Goal: Information Seeking & Learning: Check status

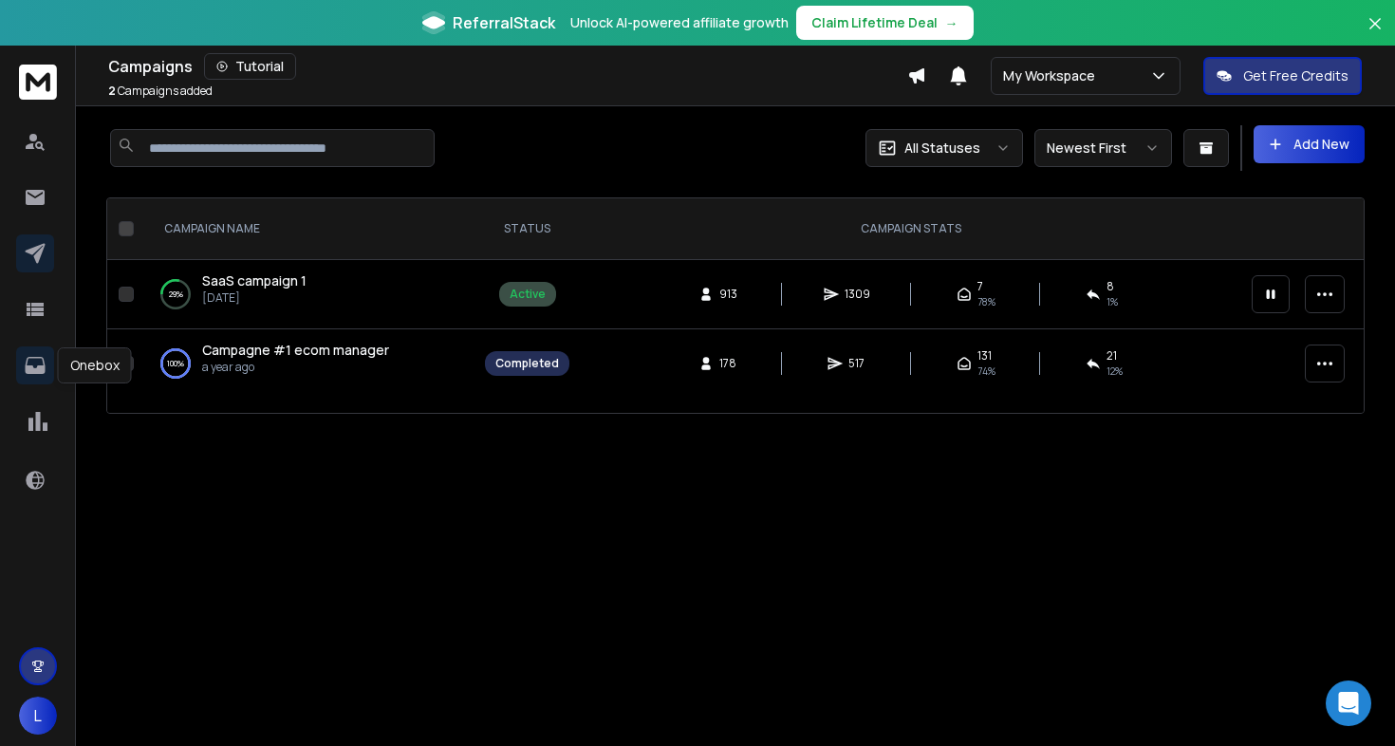
click at [31, 366] on icon at bounding box center [35, 365] width 20 height 17
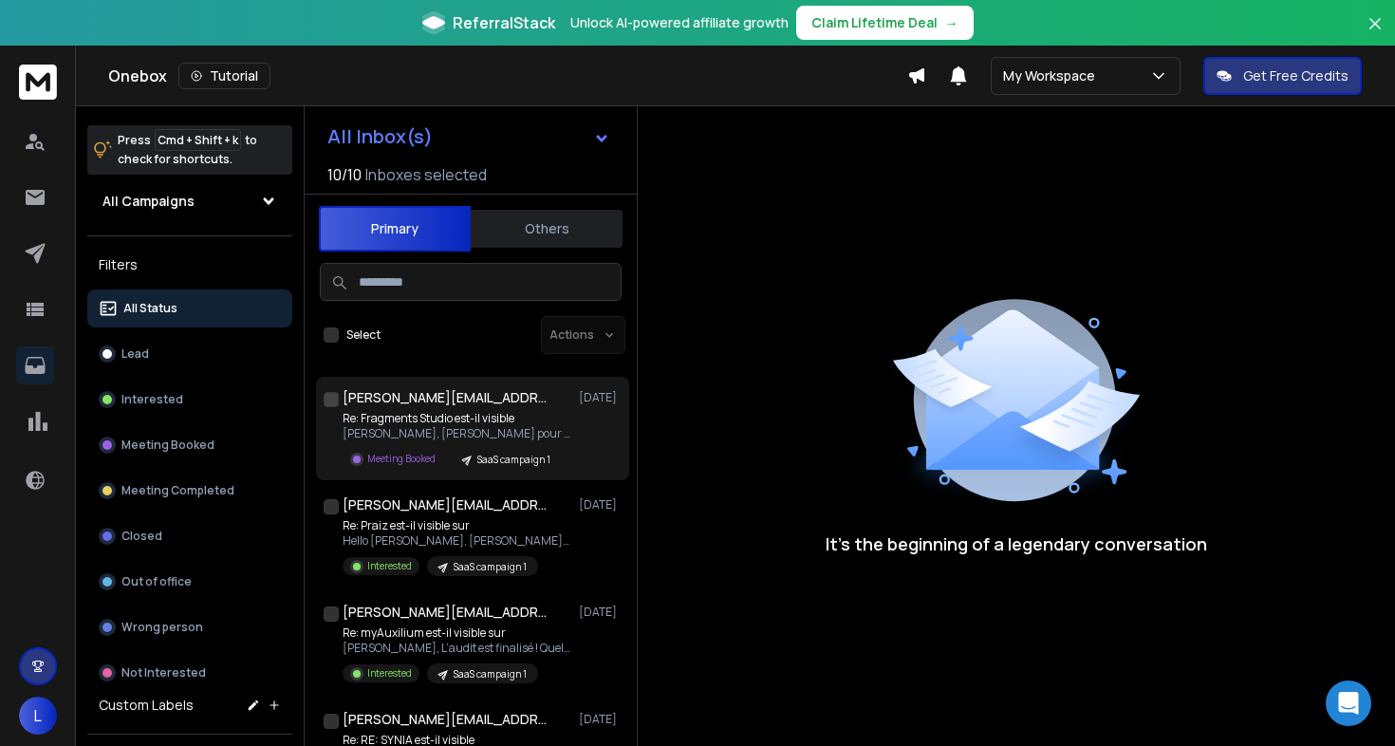
click at [558, 427] on p "[PERSON_NAME], [PERSON_NAME] pour ton message, Je" at bounding box center [457, 433] width 228 height 15
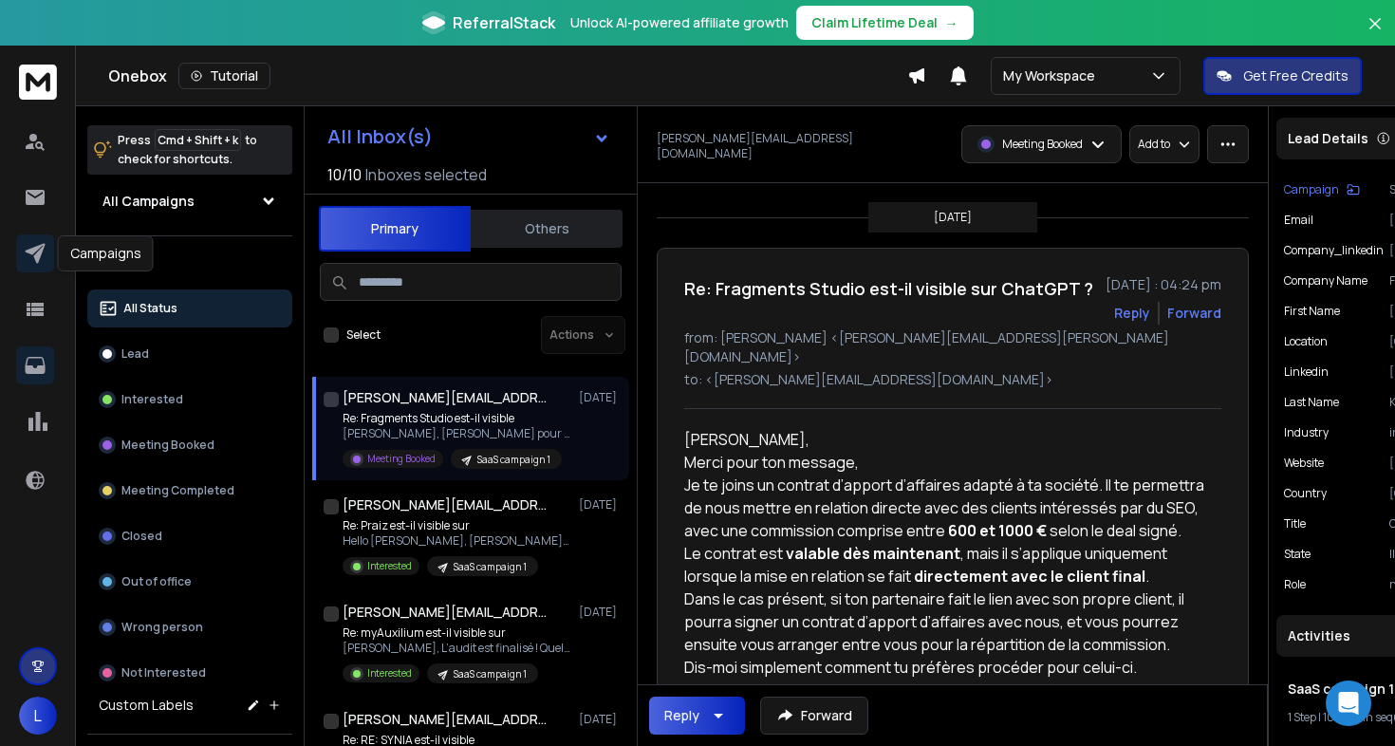
click at [32, 264] on icon at bounding box center [35, 253] width 23 height 23
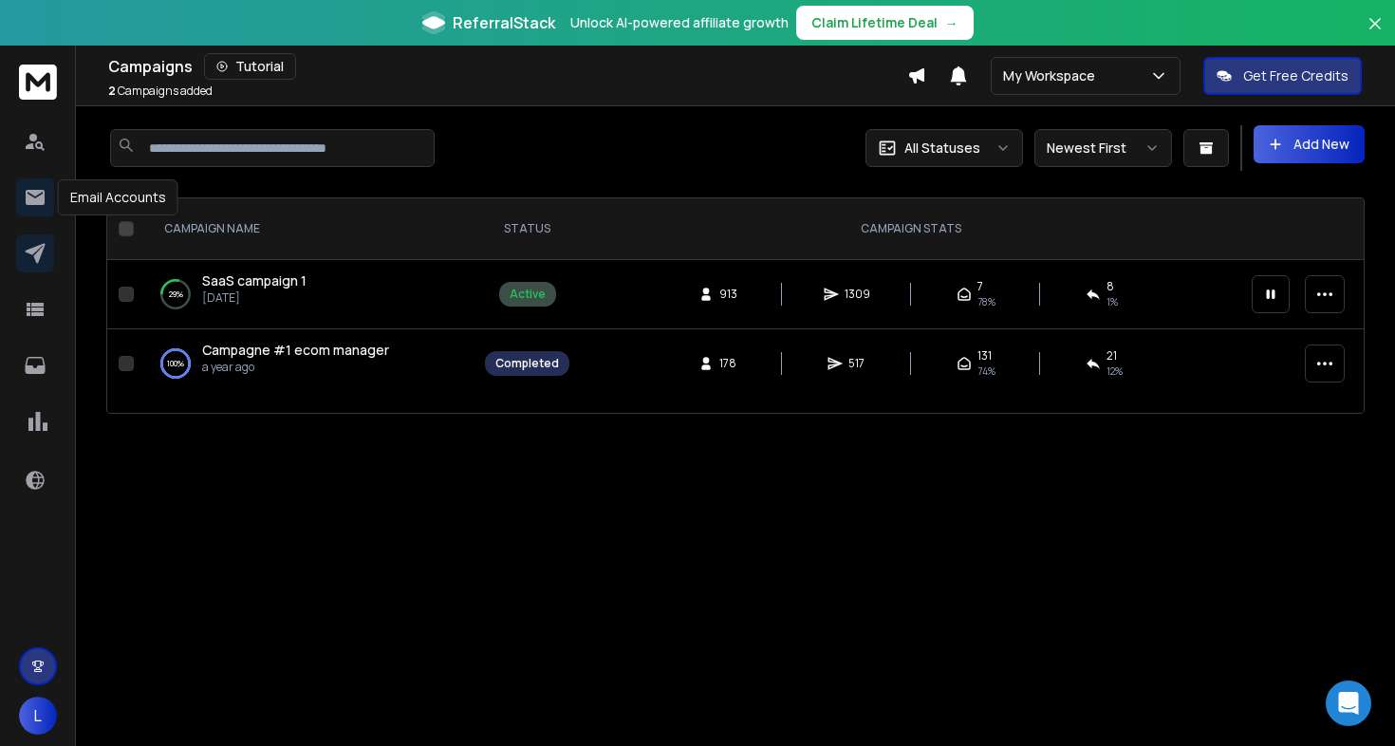
click at [30, 201] on icon at bounding box center [35, 197] width 19 height 15
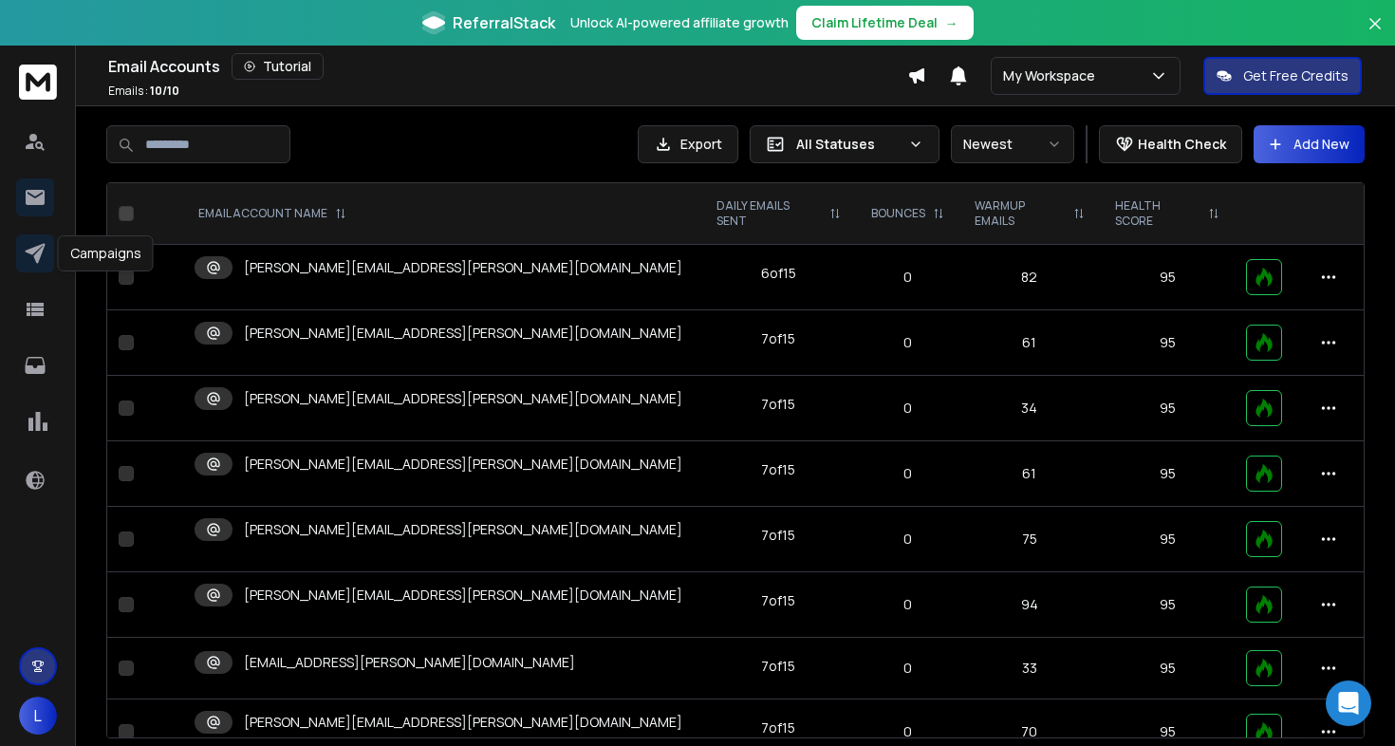
click at [38, 262] on icon at bounding box center [35, 254] width 20 height 20
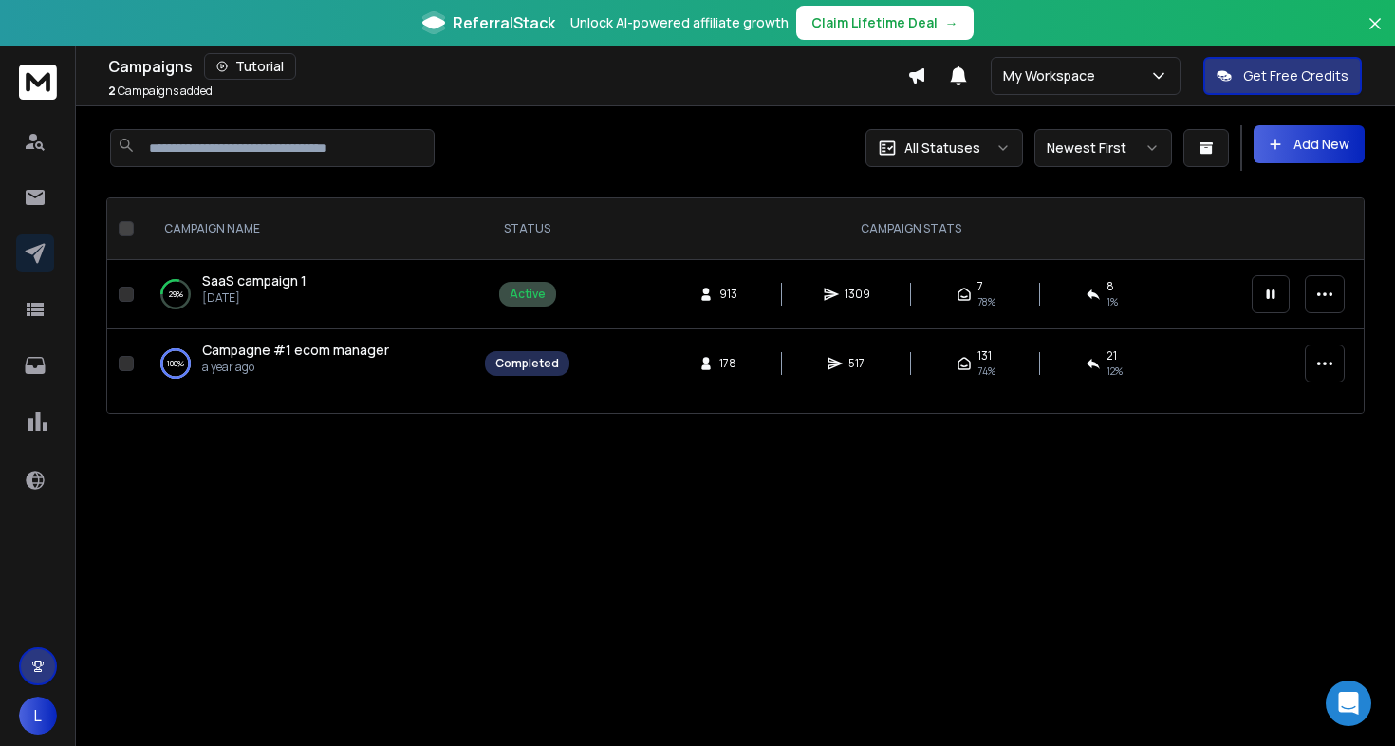
click at [654, 292] on div "913 1309 7 78 % 8 1 %" at bounding box center [910, 294] width 637 height 30
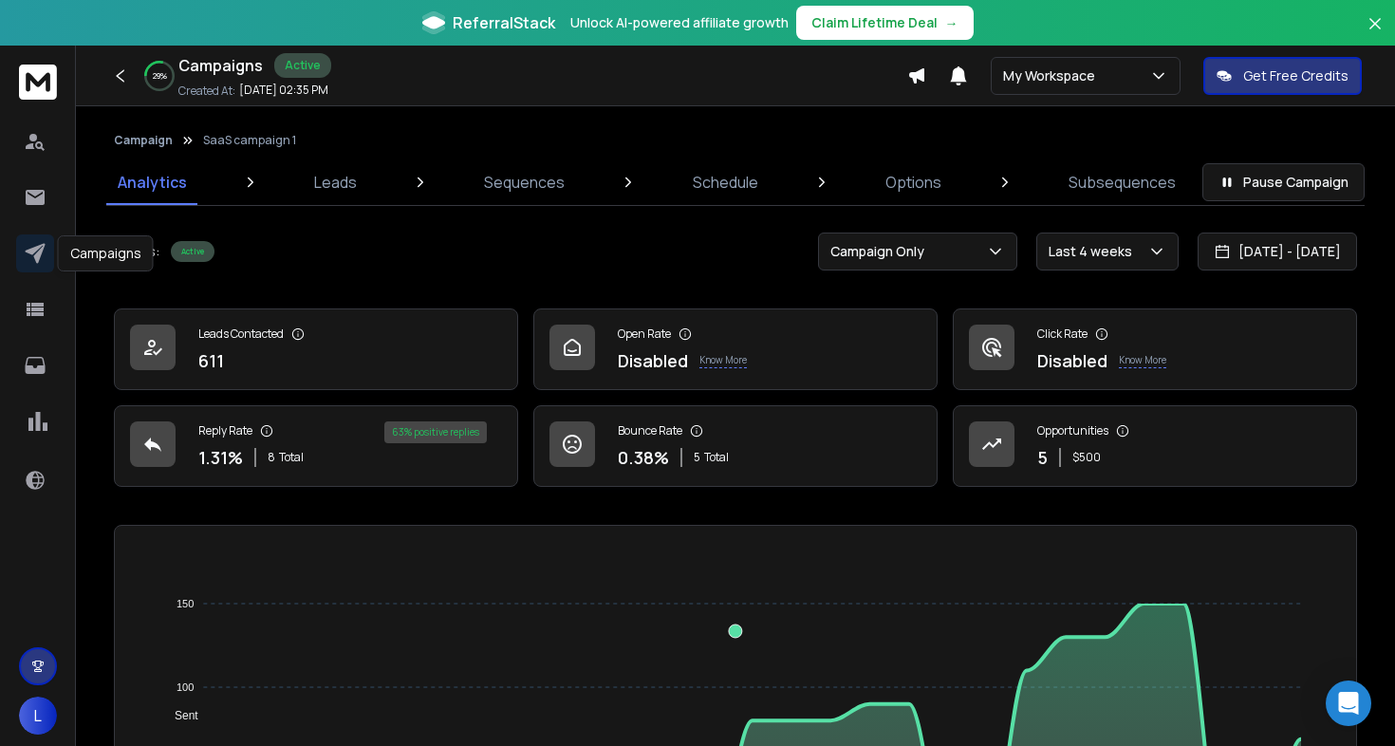
click at [47, 241] on link at bounding box center [35, 253] width 38 height 38
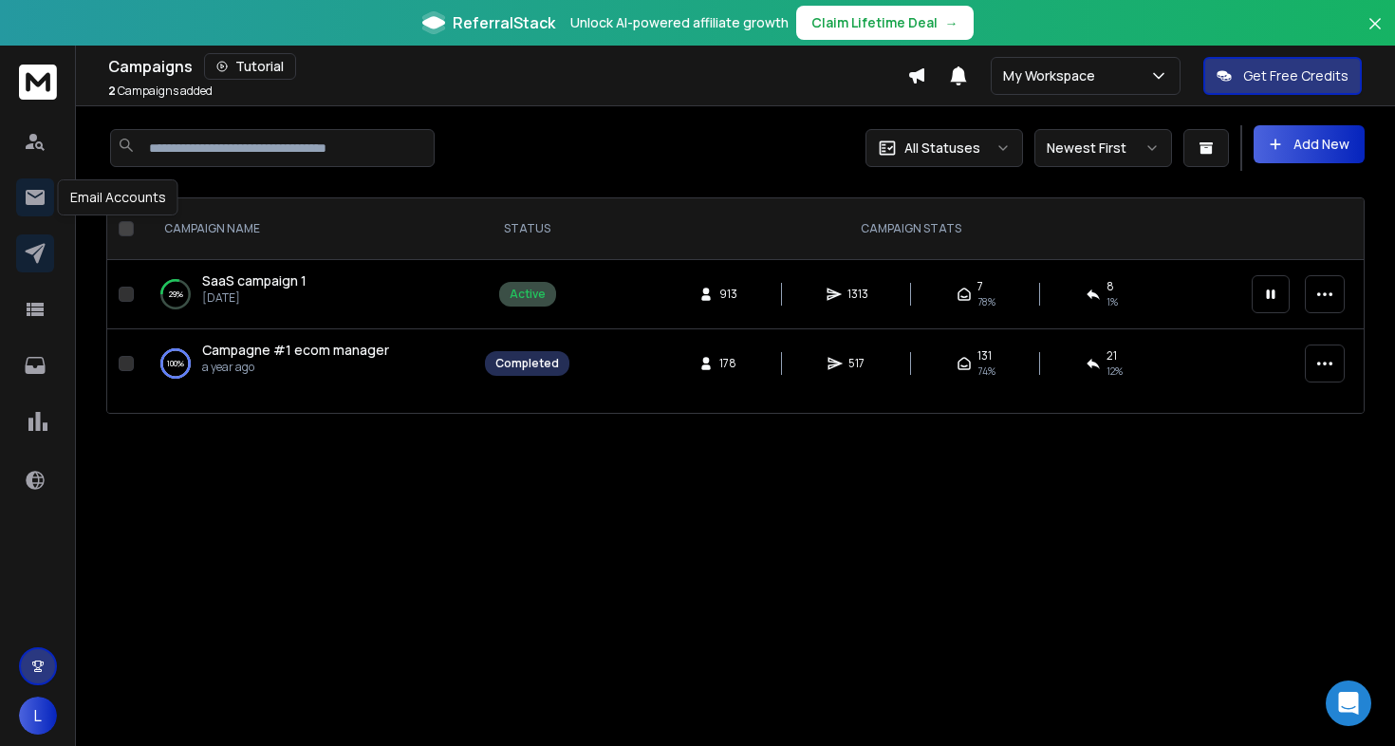
click at [40, 199] on icon at bounding box center [35, 197] width 19 height 15
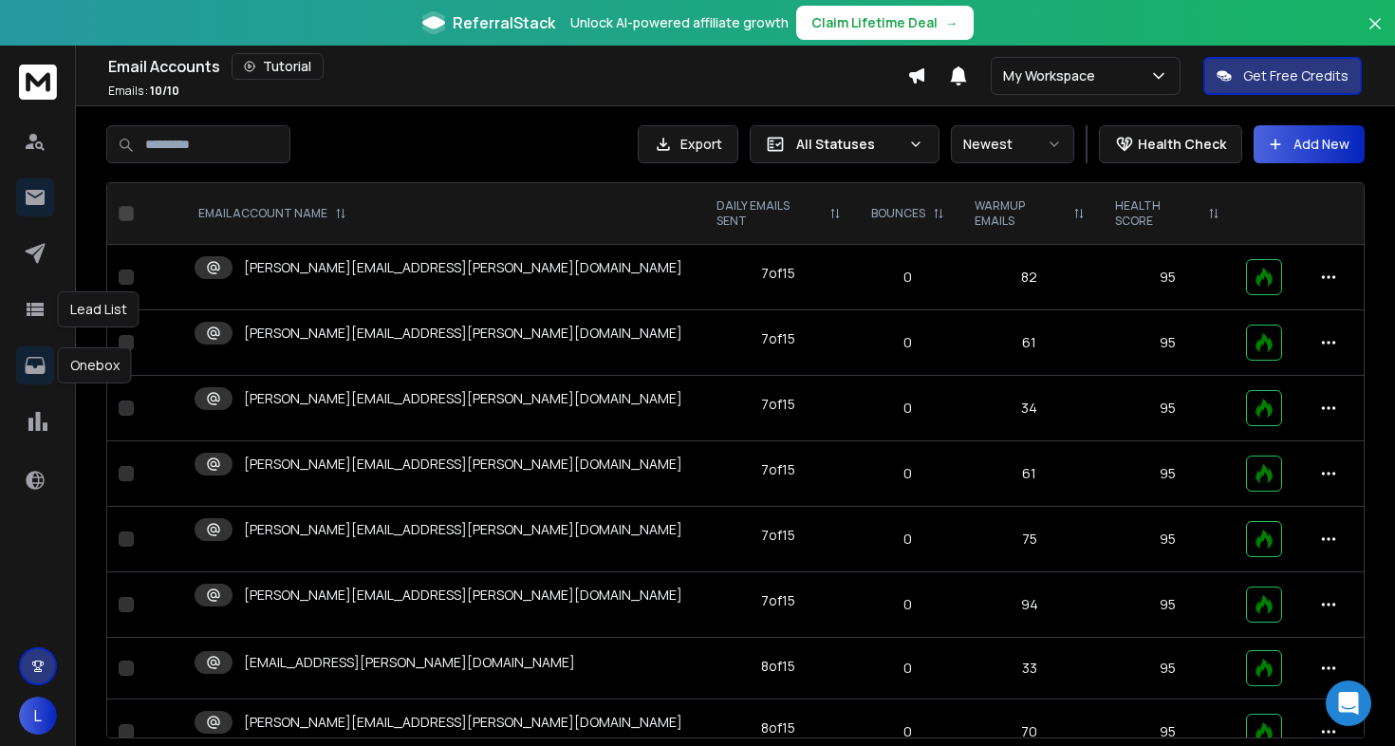
click at [49, 363] on link at bounding box center [35, 365] width 38 height 38
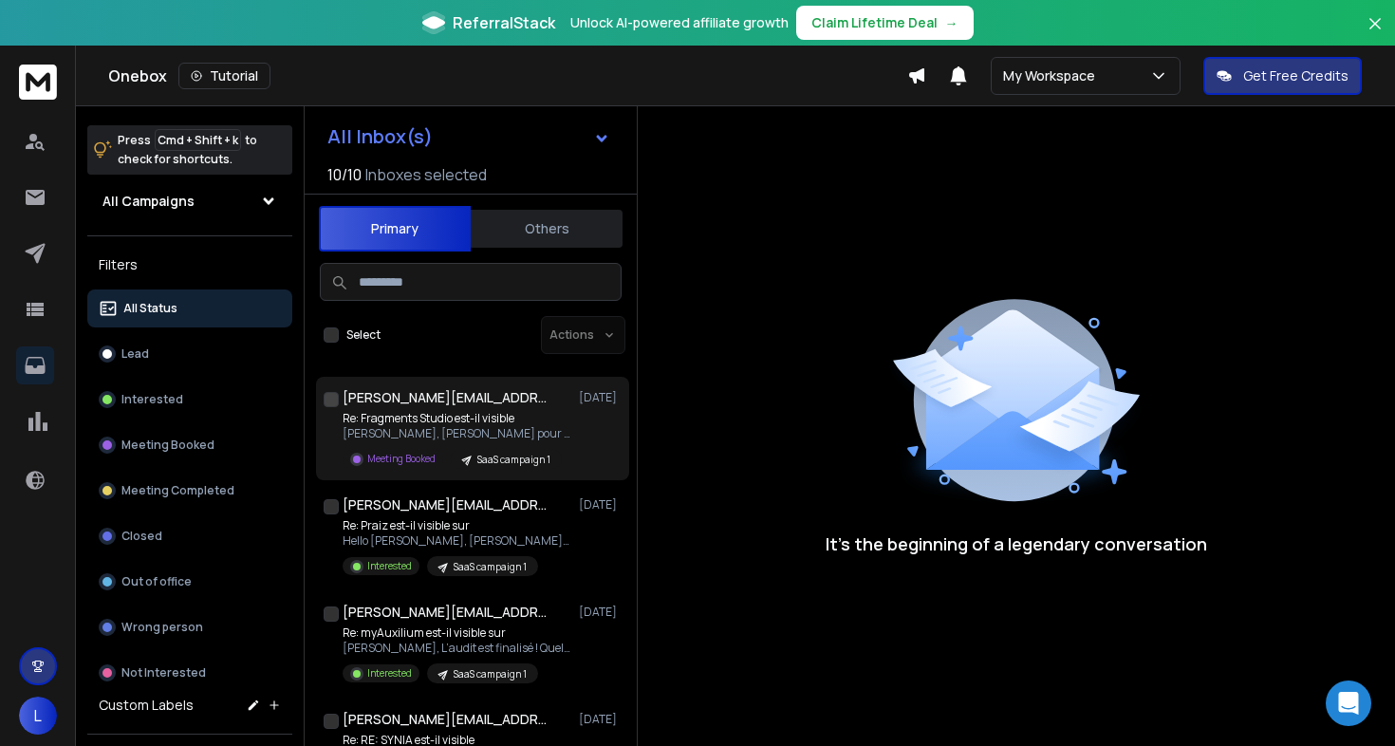
click at [456, 423] on p "Re: Fragments Studio est-il visible" at bounding box center [457, 418] width 228 height 15
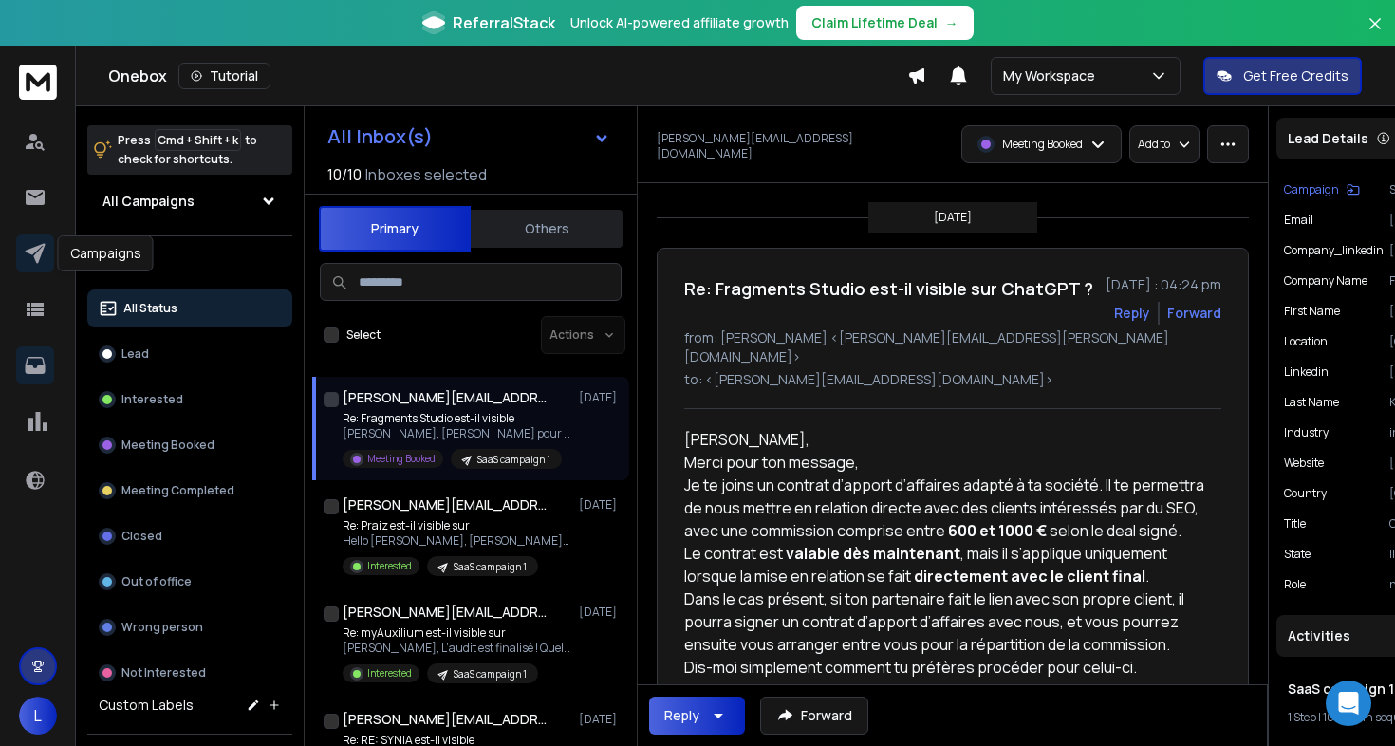
click at [36, 261] on icon at bounding box center [35, 254] width 20 height 20
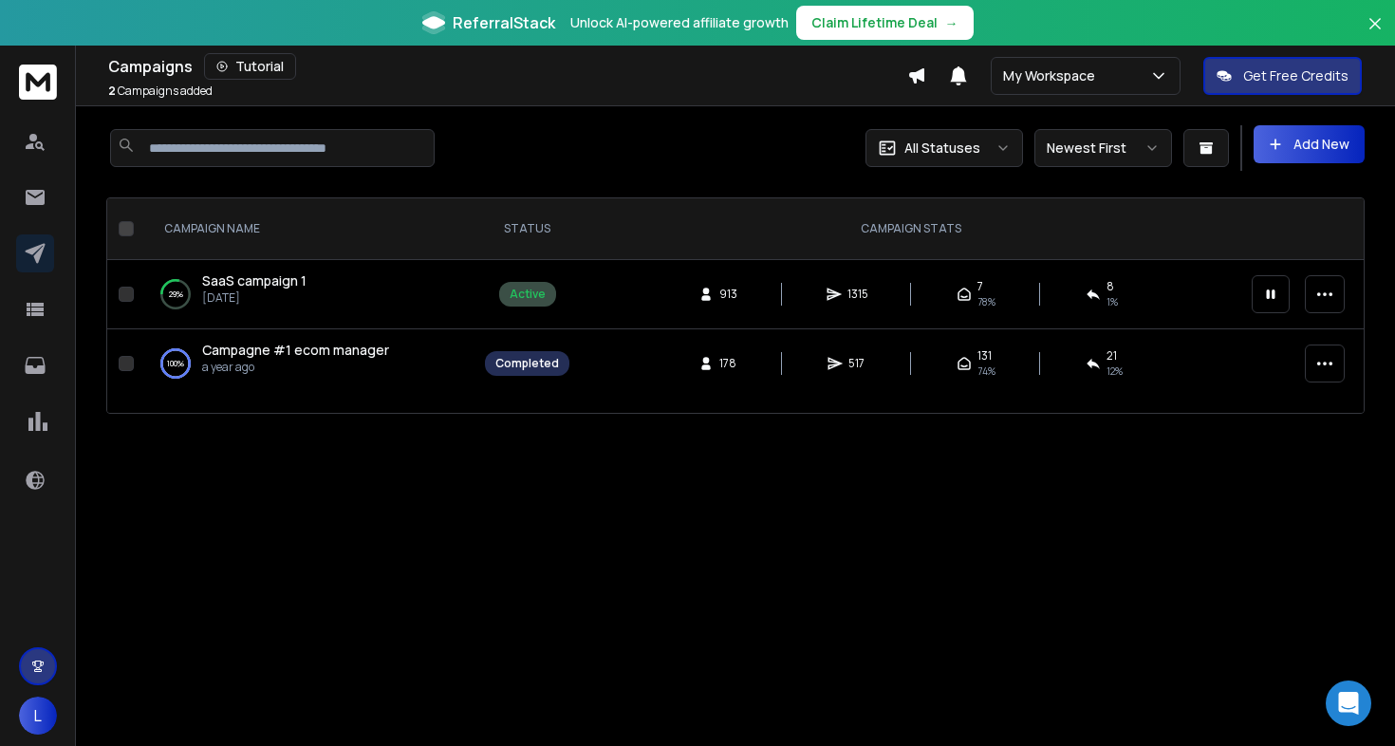
click at [312, 283] on div "29 % SaaS campaign 1 [DATE]" at bounding box center [307, 294] width 294 height 46
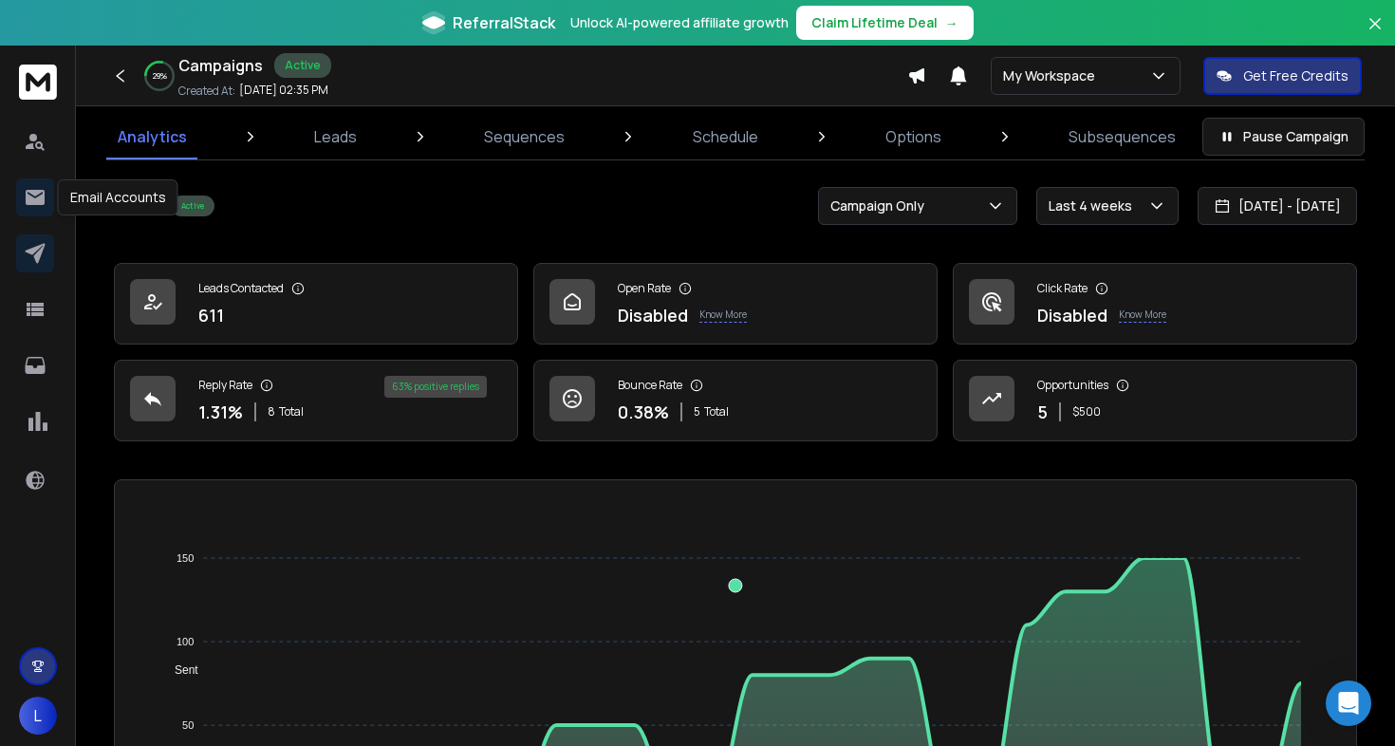
click at [35, 197] on icon at bounding box center [35, 197] width 23 height 23
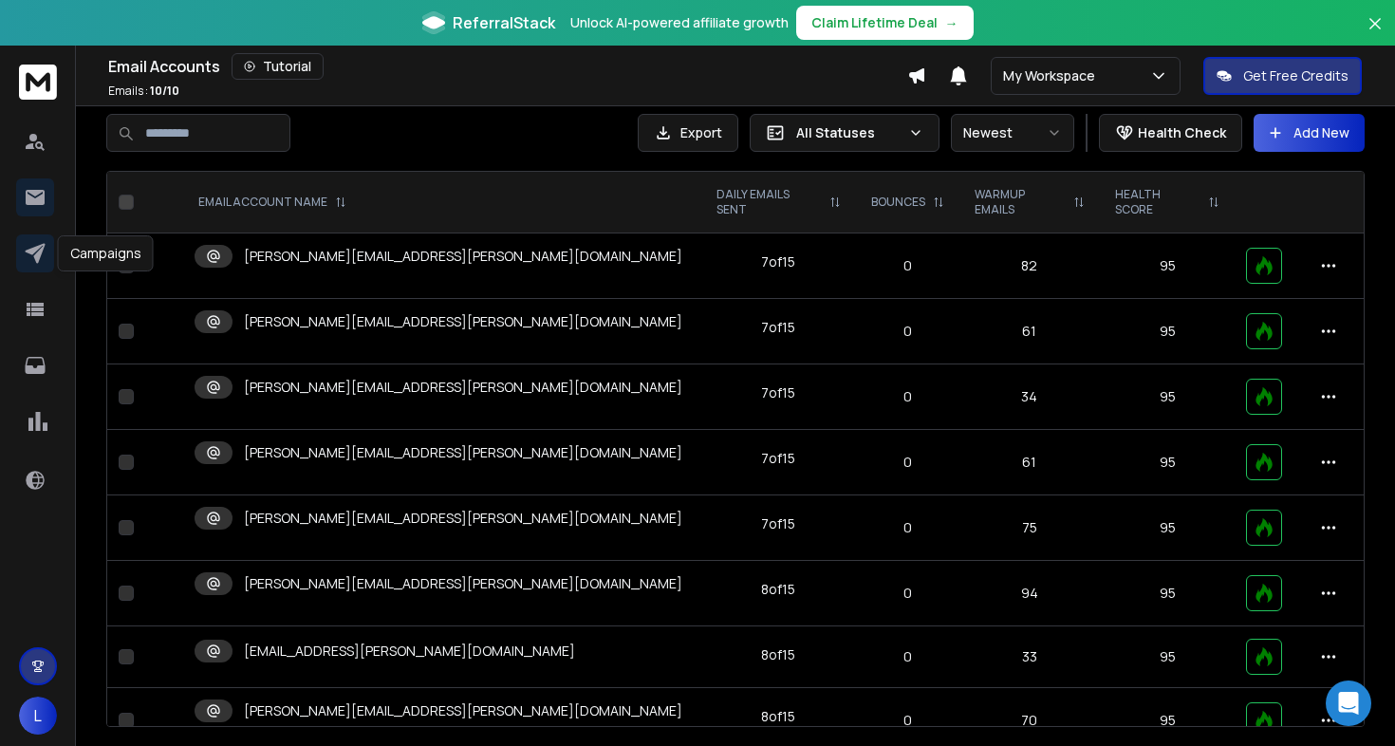
click at [47, 254] on link at bounding box center [35, 253] width 38 height 38
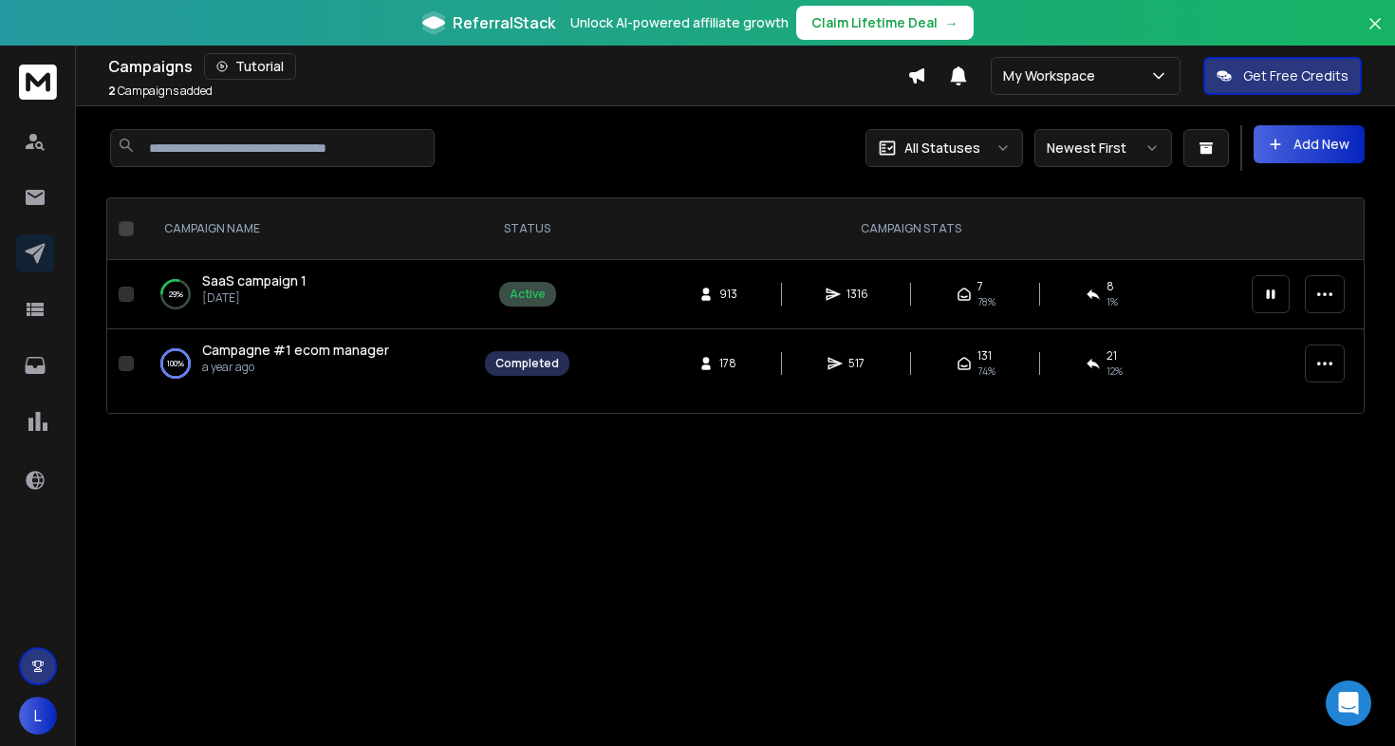
click at [1372, 30] on icon "Close banner" at bounding box center [1375, 23] width 17 height 17
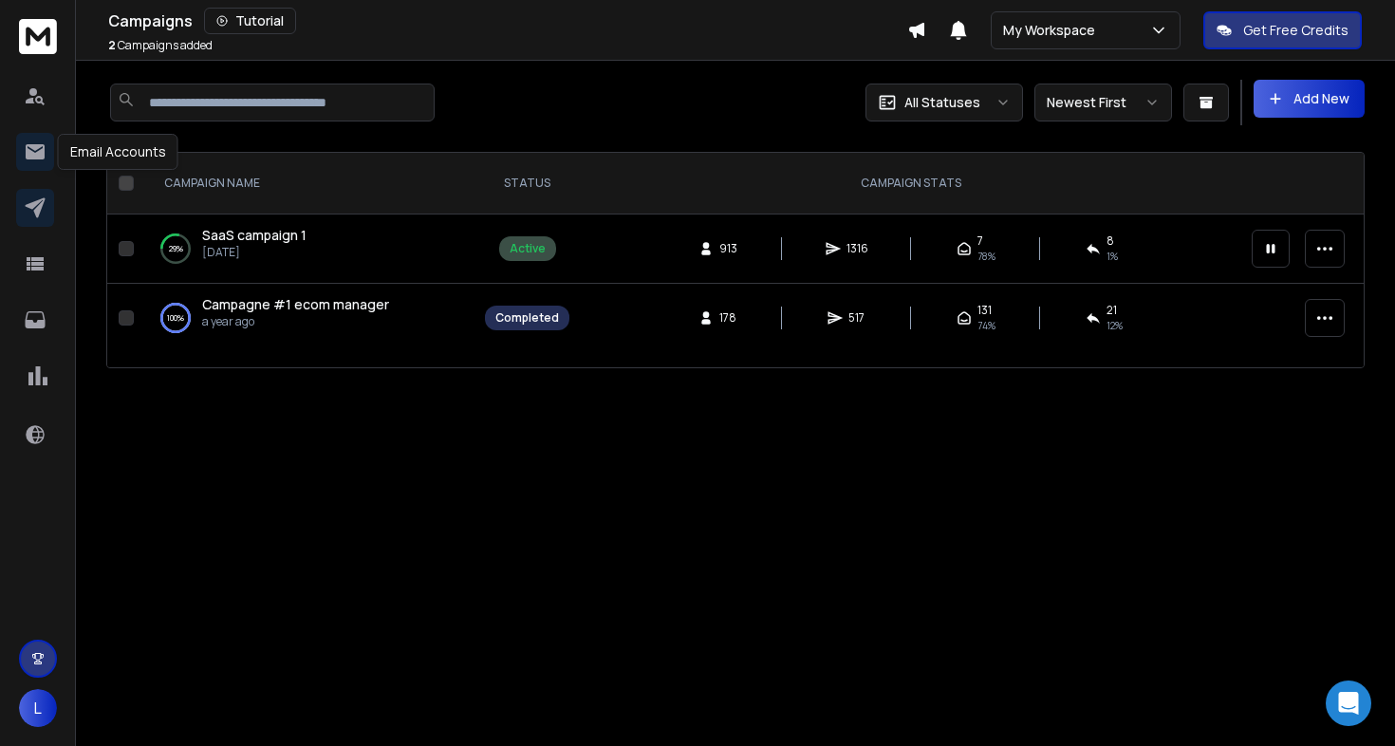
click at [42, 157] on icon at bounding box center [35, 151] width 19 height 15
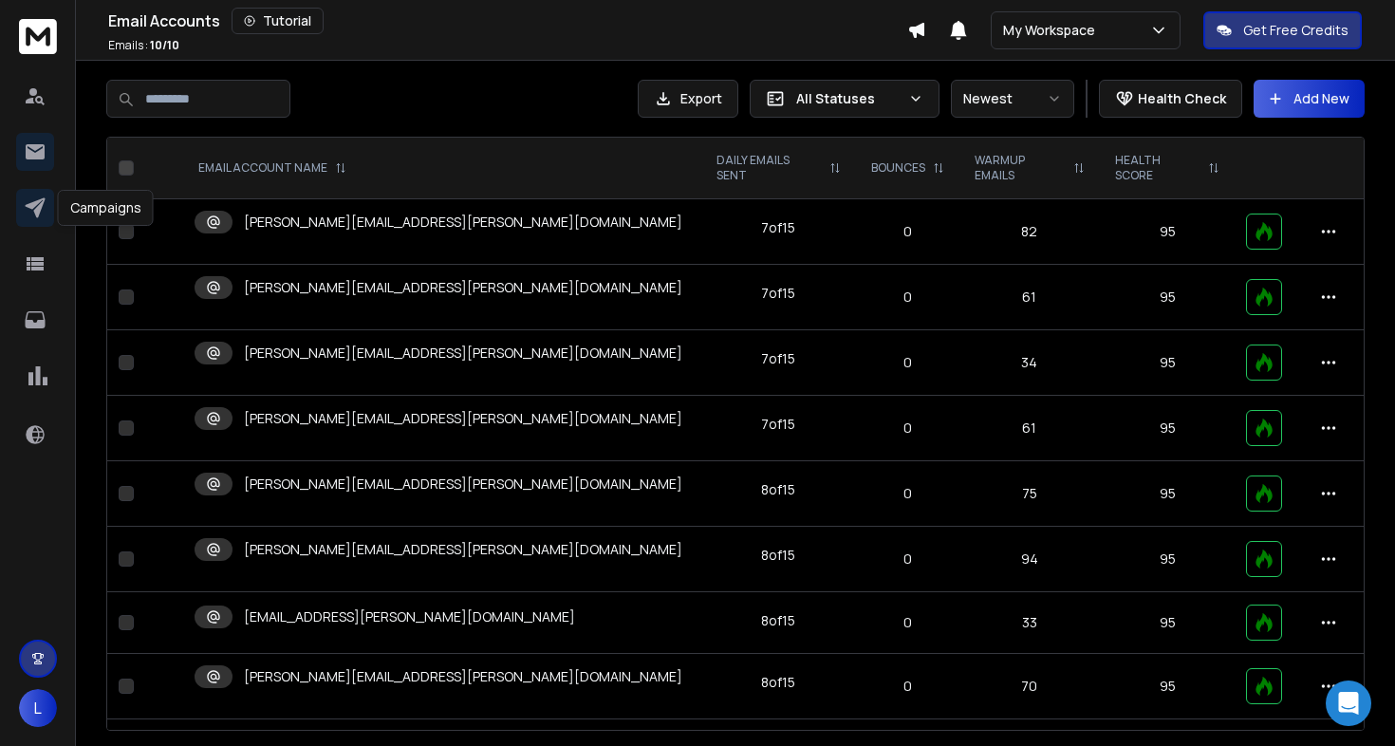
click at [46, 206] on icon at bounding box center [35, 207] width 23 height 23
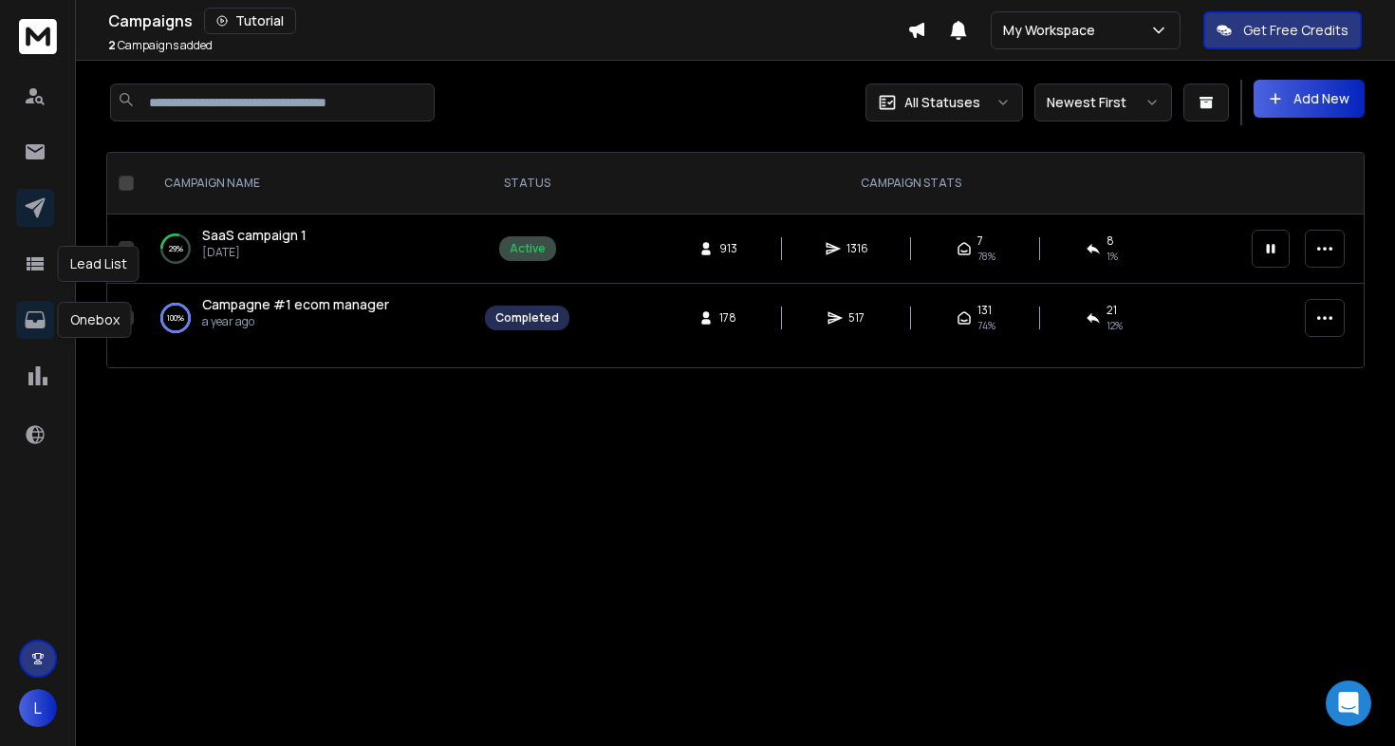
click at [42, 309] on icon at bounding box center [35, 320] width 23 height 23
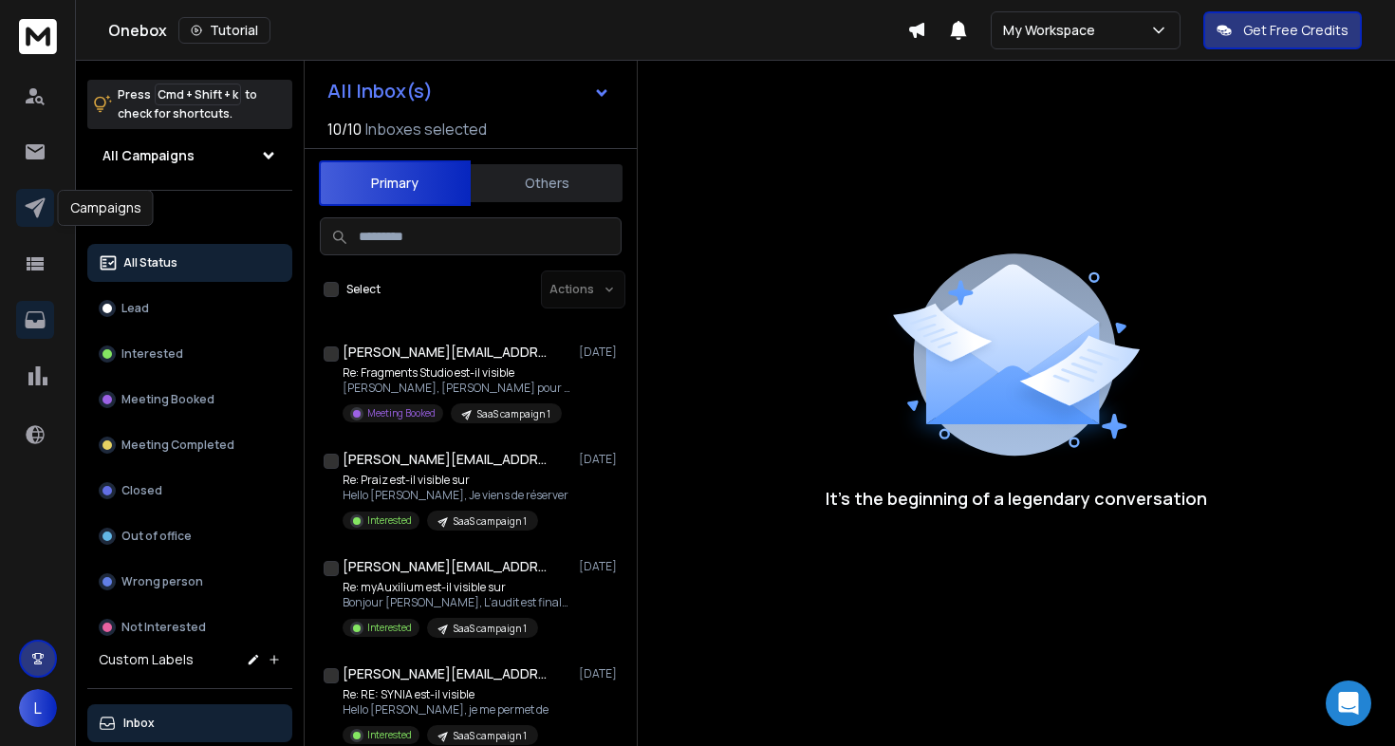
click at [53, 215] on link at bounding box center [35, 208] width 38 height 38
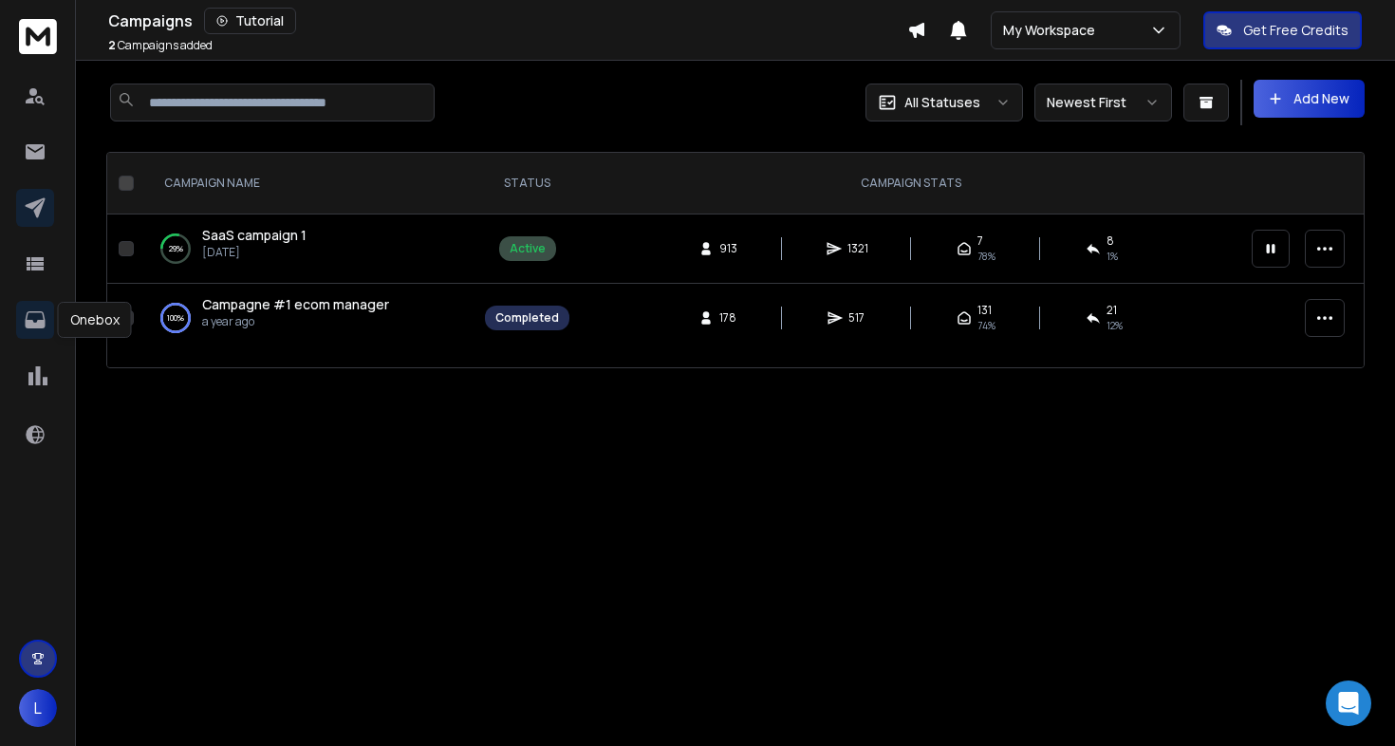
click at [33, 329] on icon at bounding box center [35, 320] width 23 height 23
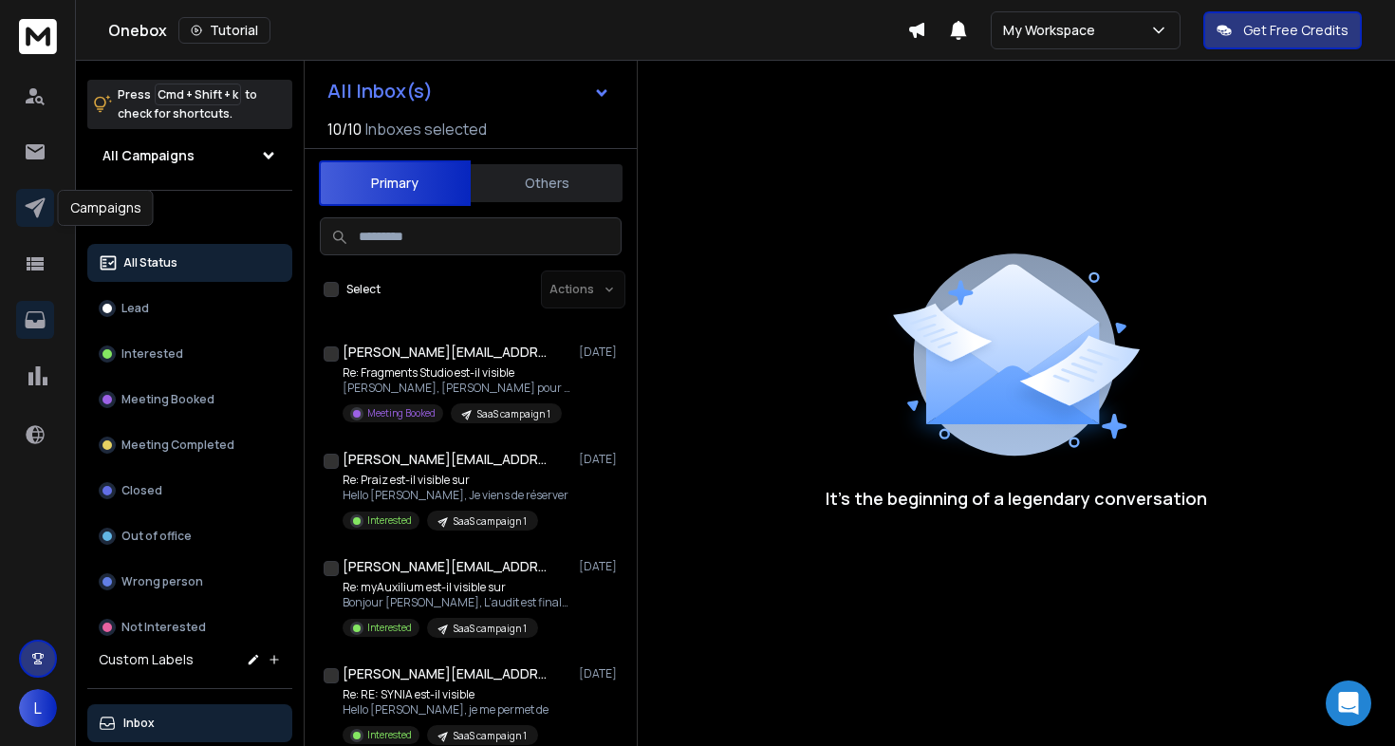
click at [43, 207] on icon at bounding box center [35, 207] width 23 height 23
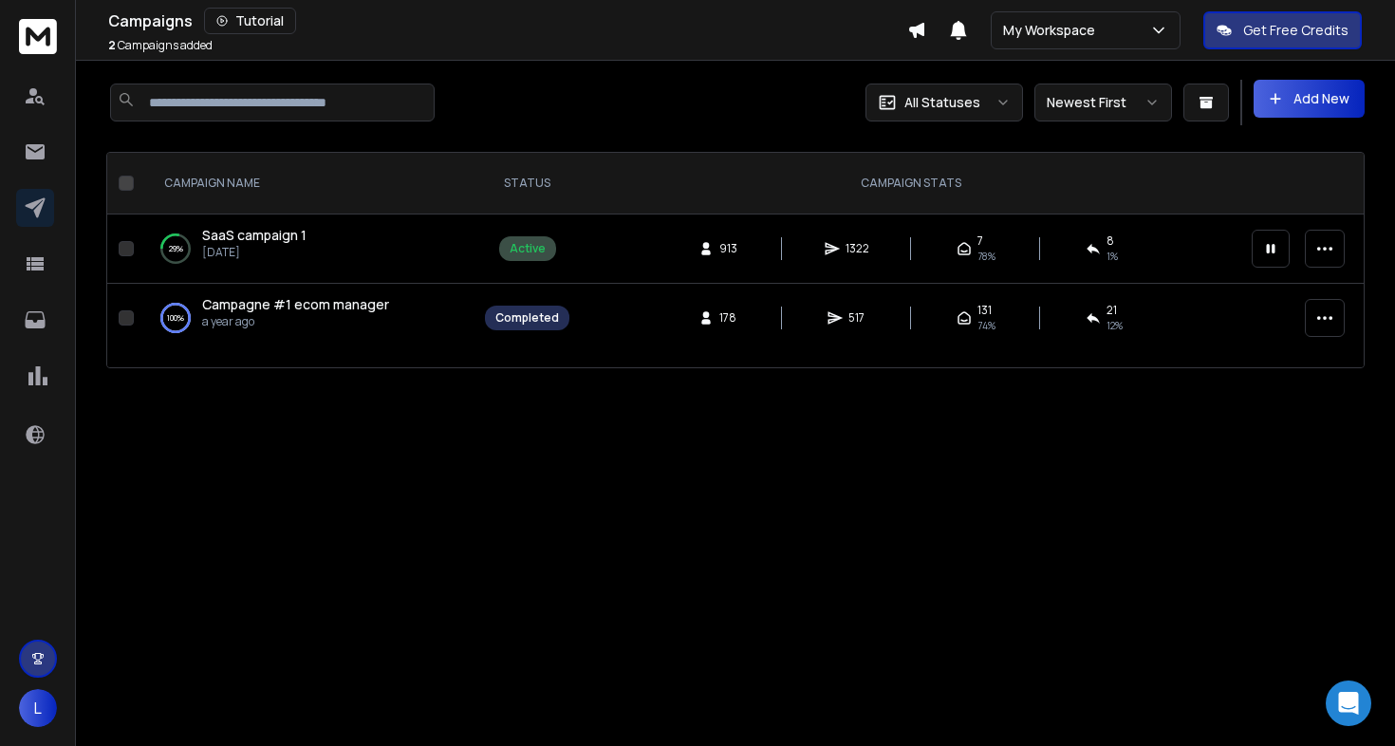
click at [399, 251] on div "29 % SaaS campaign 1 [DATE]" at bounding box center [307, 249] width 294 height 46
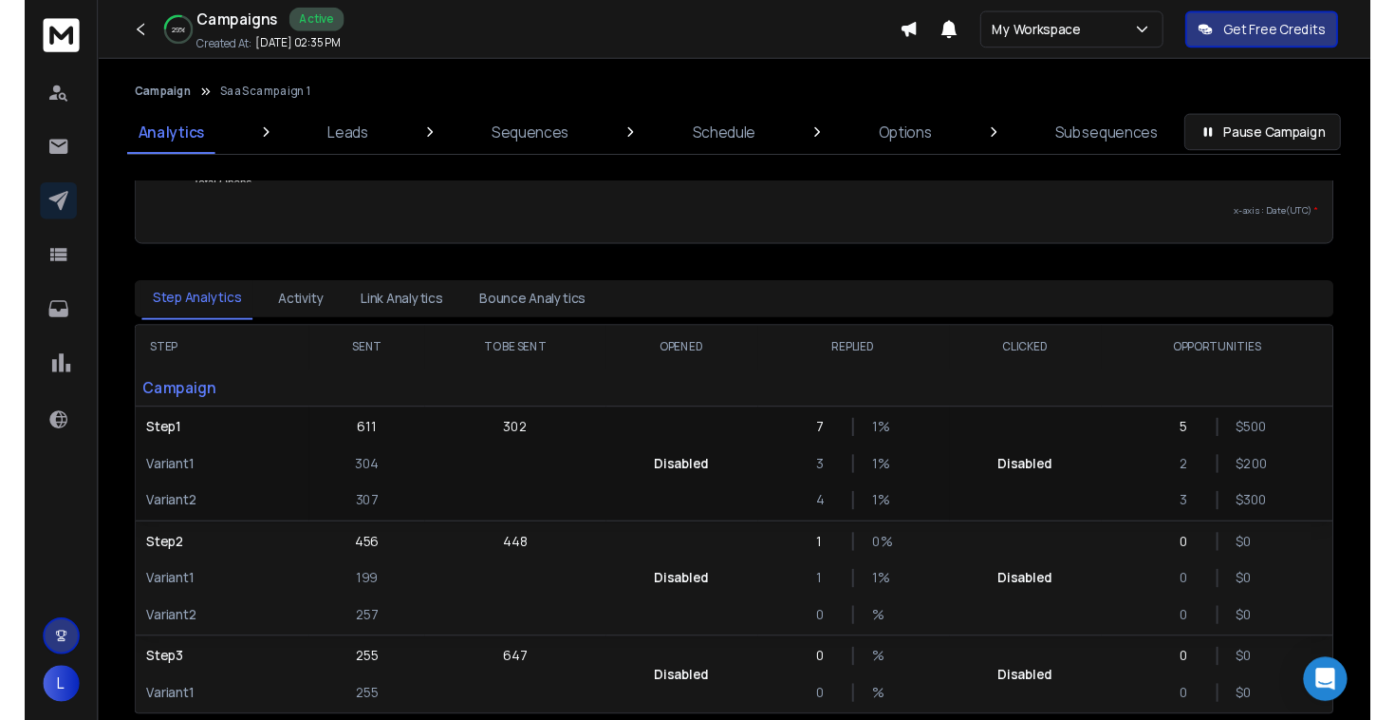
scroll to position [650, 0]
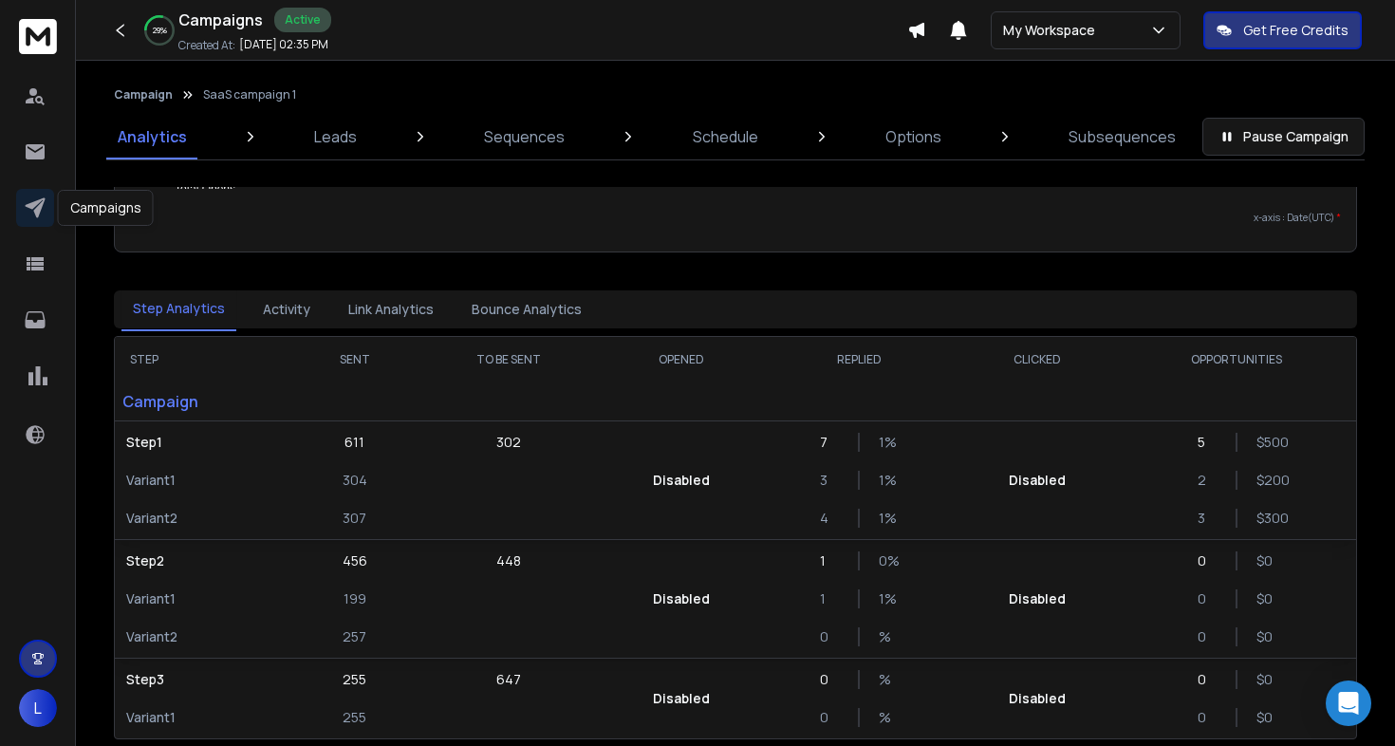
click at [34, 213] on icon at bounding box center [35, 208] width 20 height 20
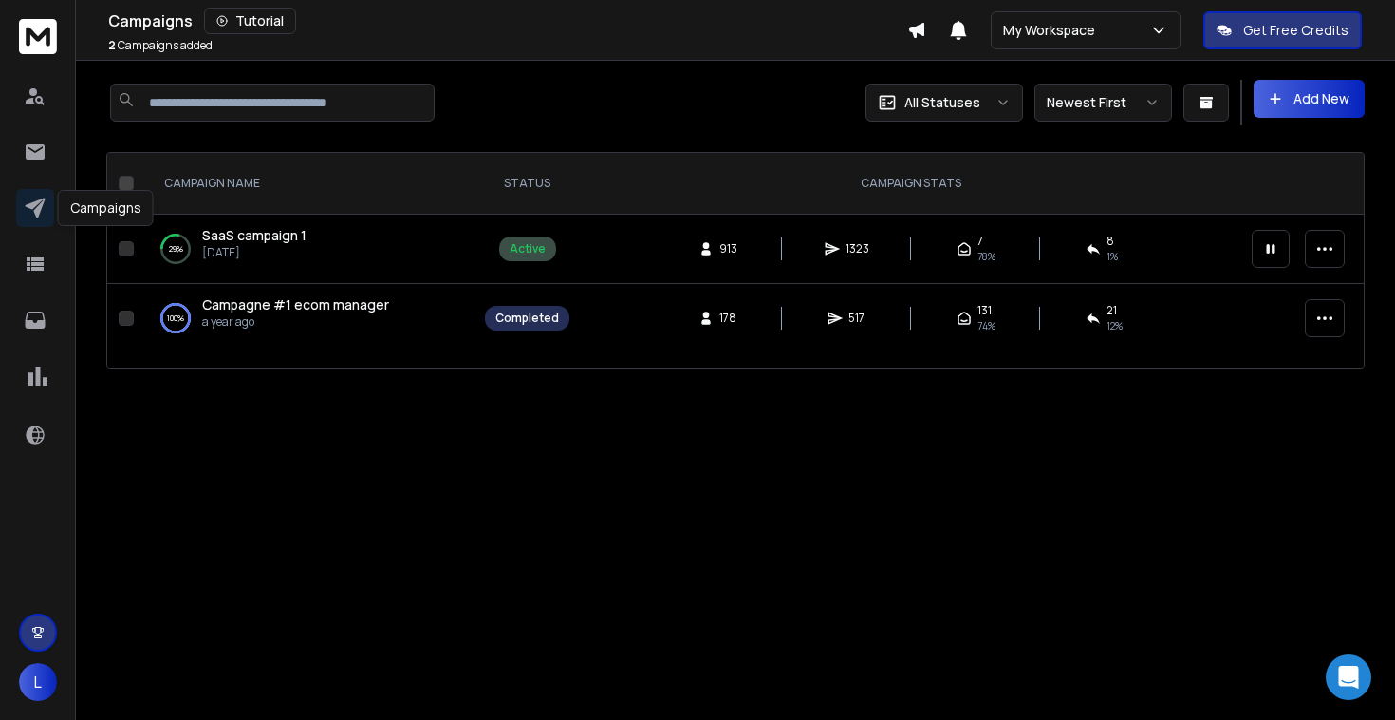
click at [32, 208] on icon at bounding box center [35, 208] width 20 height 20
click at [43, 314] on icon at bounding box center [35, 319] width 20 height 17
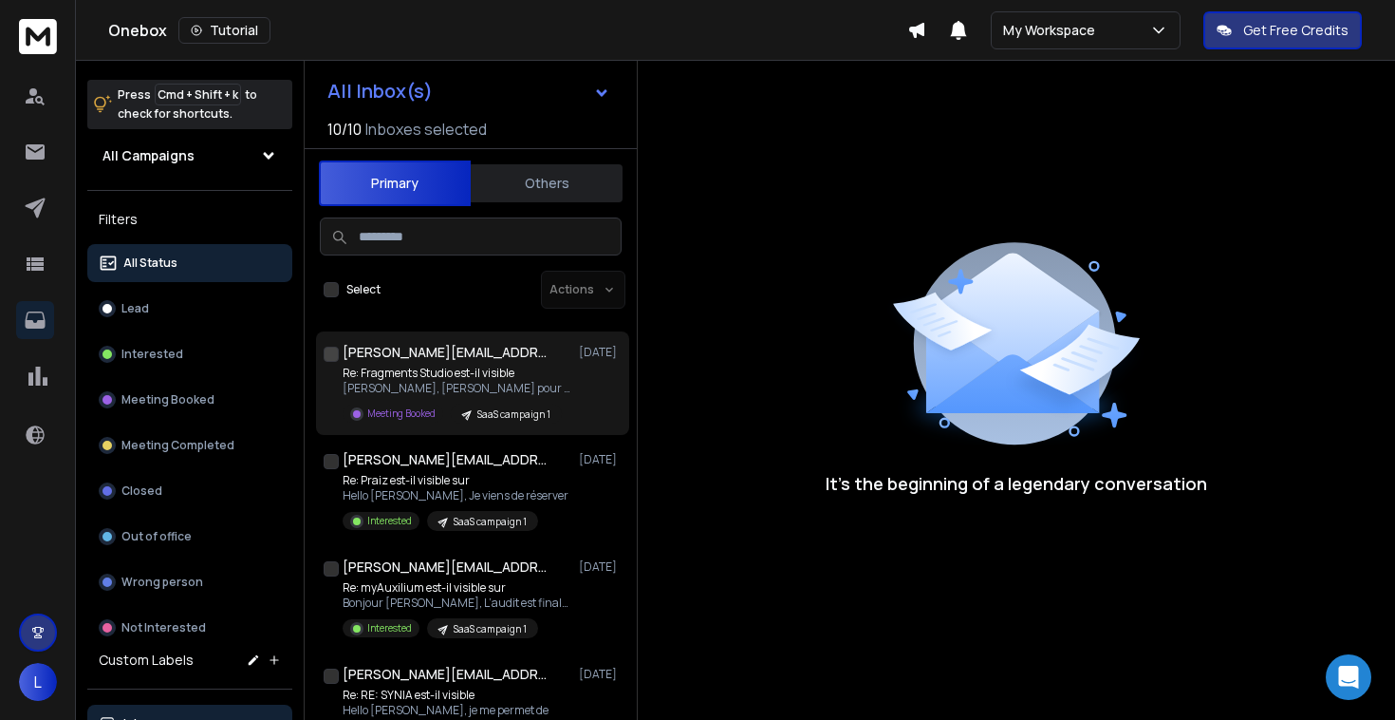
click at [501, 382] on p "[PERSON_NAME], [PERSON_NAME] pour ton message, Je" at bounding box center [457, 388] width 228 height 15
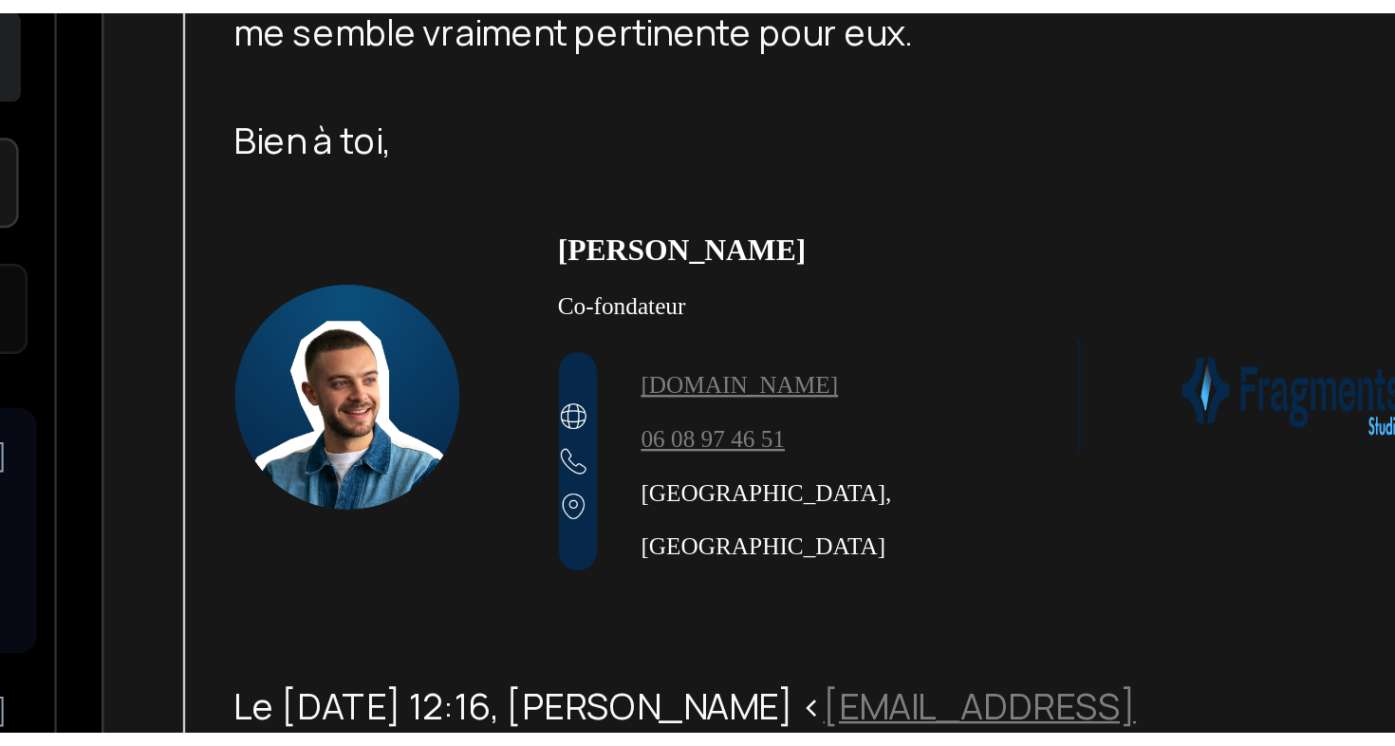
scroll to position [807, 0]
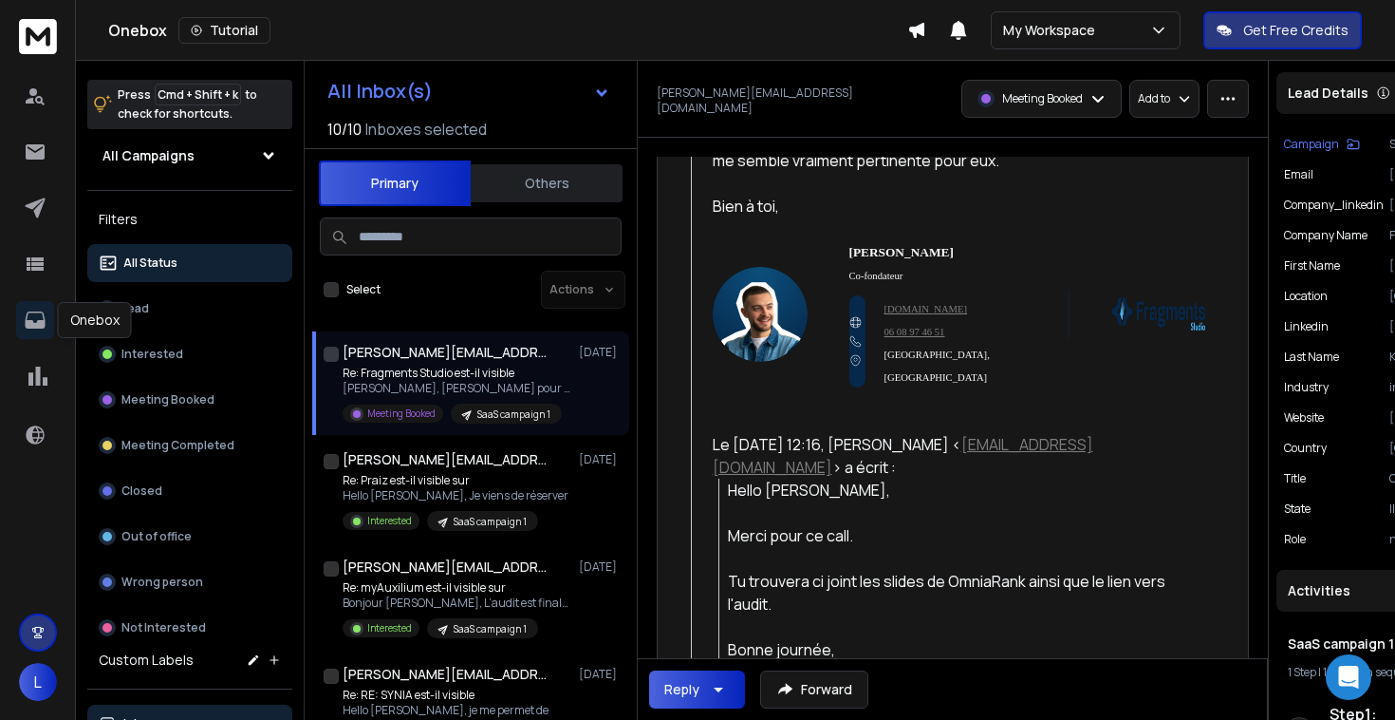
click at [29, 314] on icon at bounding box center [35, 320] width 23 height 23
click at [41, 197] on icon at bounding box center [35, 207] width 23 height 23
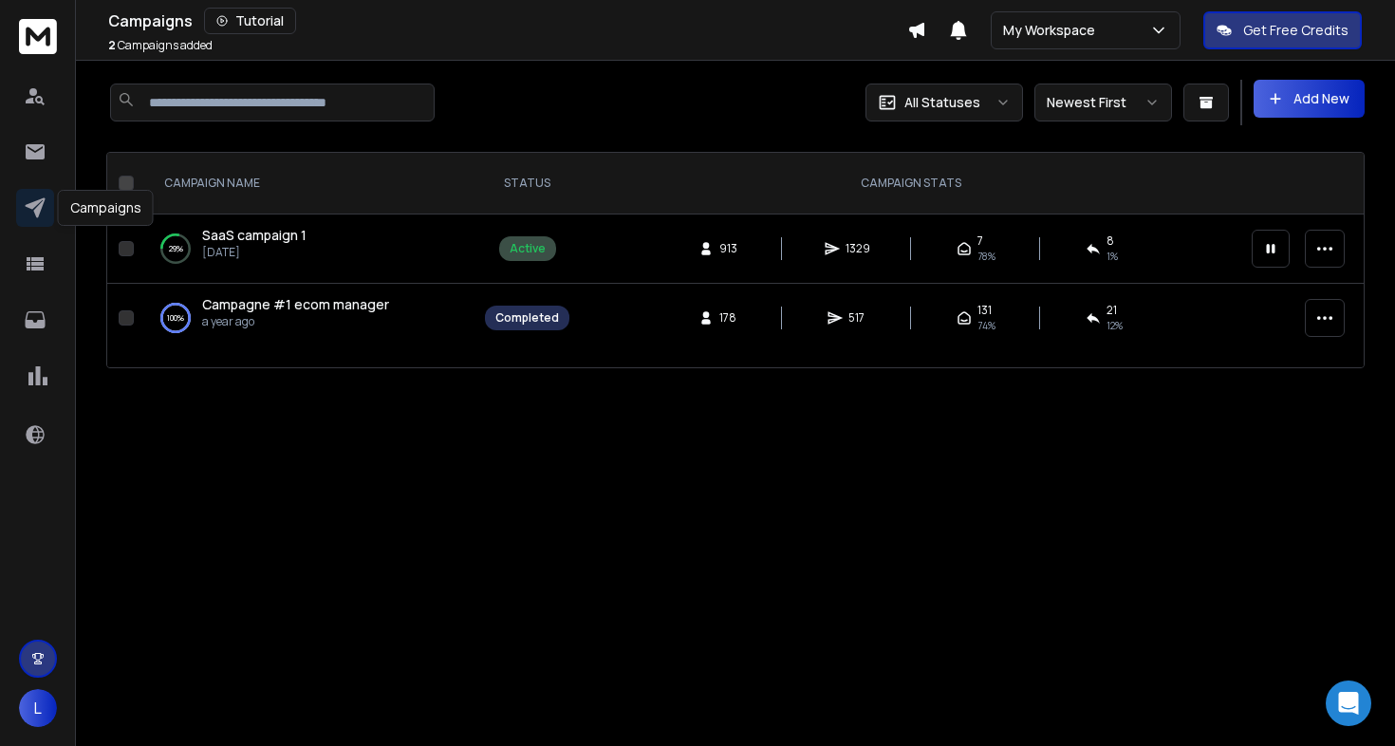
click at [37, 210] on icon at bounding box center [35, 208] width 20 height 20
click at [37, 170] on link at bounding box center [35, 152] width 38 height 38
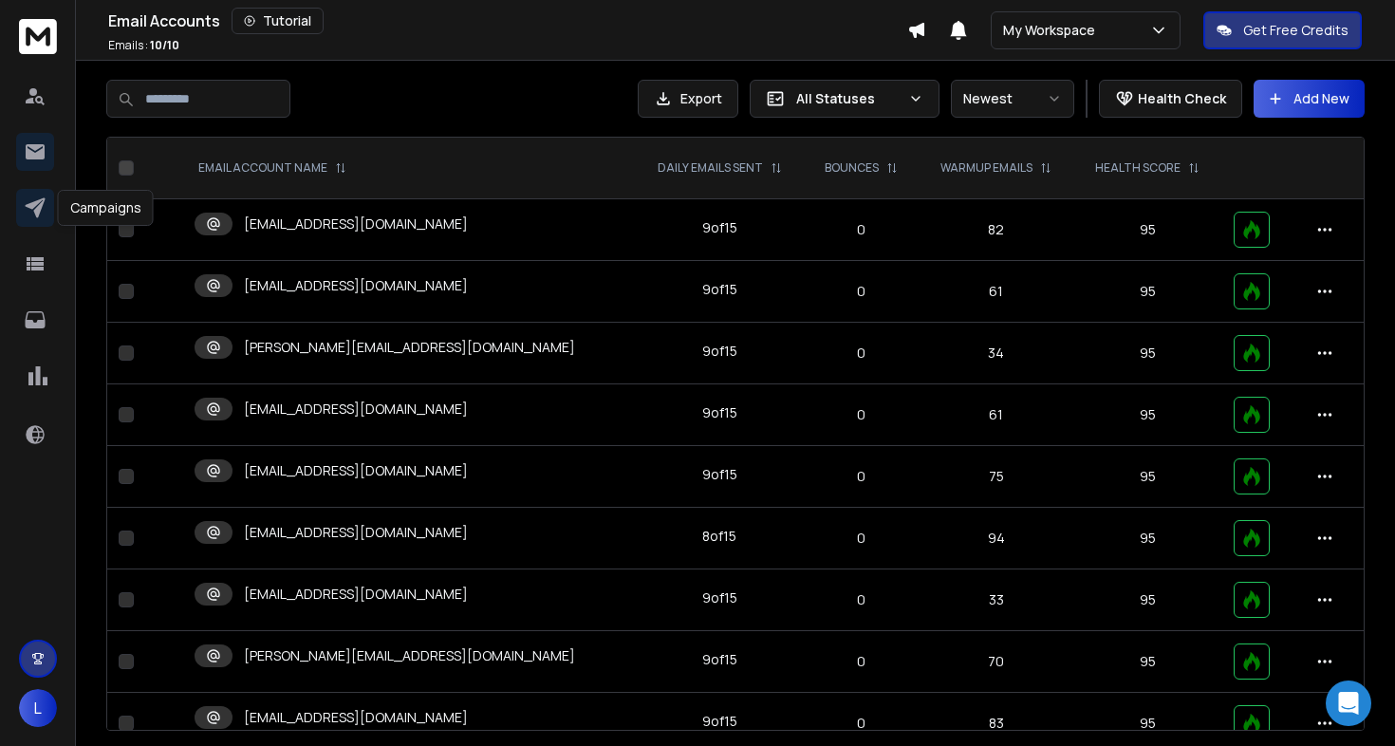
click at [38, 202] on icon at bounding box center [35, 208] width 20 height 20
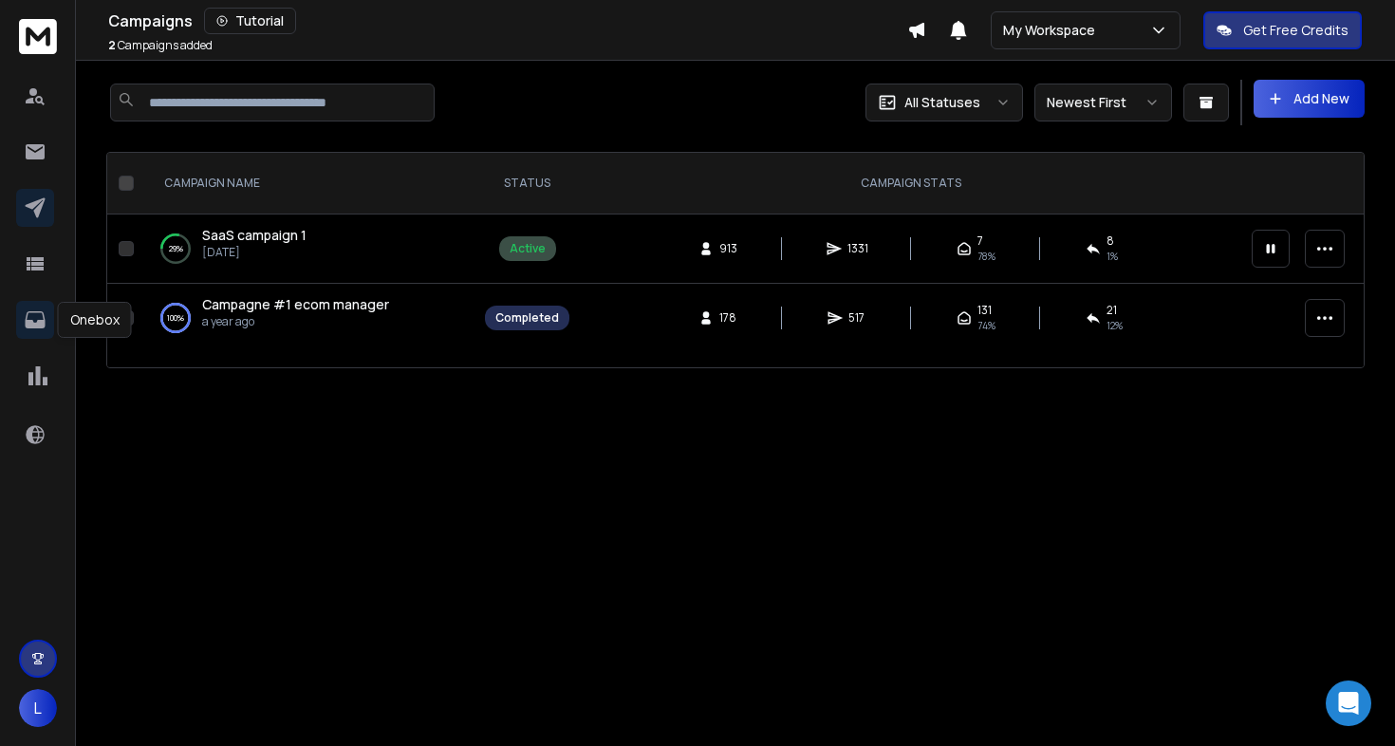
click at [29, 329] on icon at bounding box center [35, 320] width 23 height 23
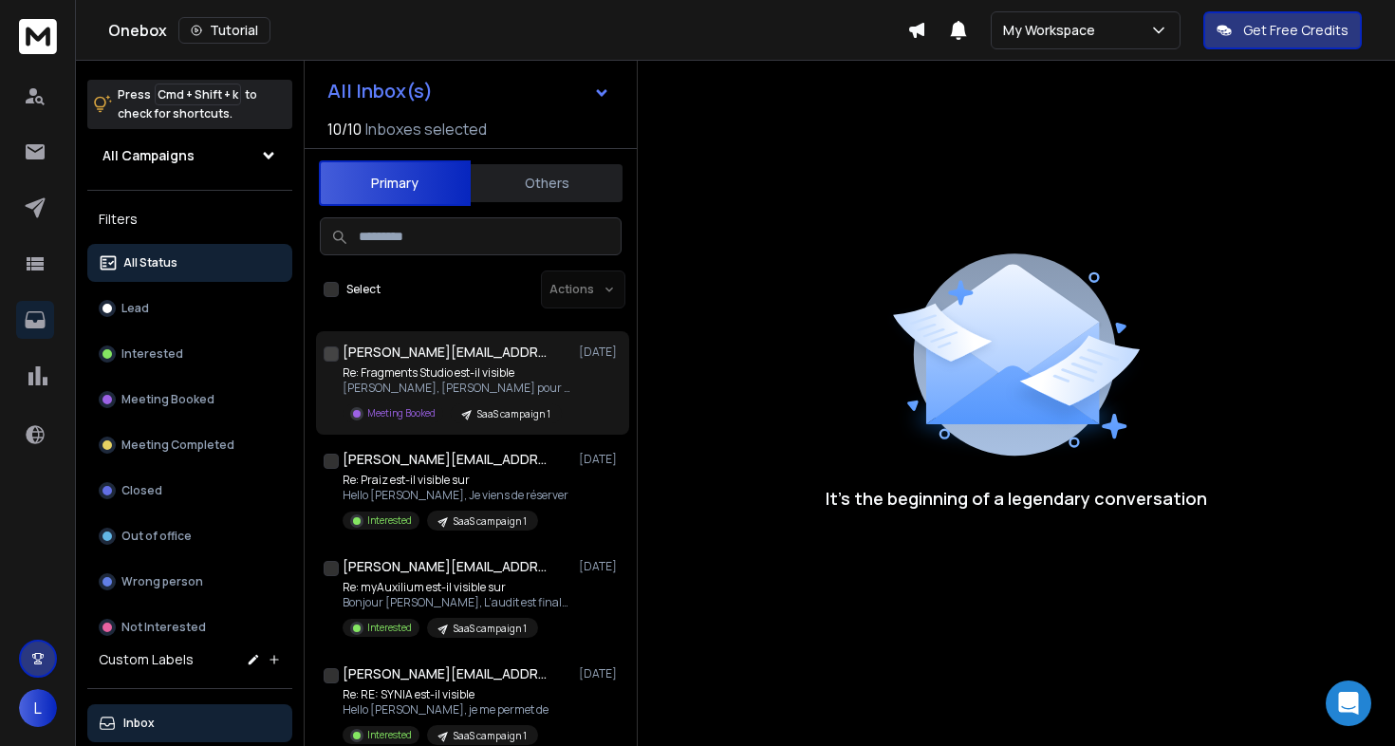
click at [515, 367] on p "Re: Fragments Studio est-il visible" at bounding box center [457, 372] width 228 height 15
